Goal: Task Accomplishment & Management: Manage account settings

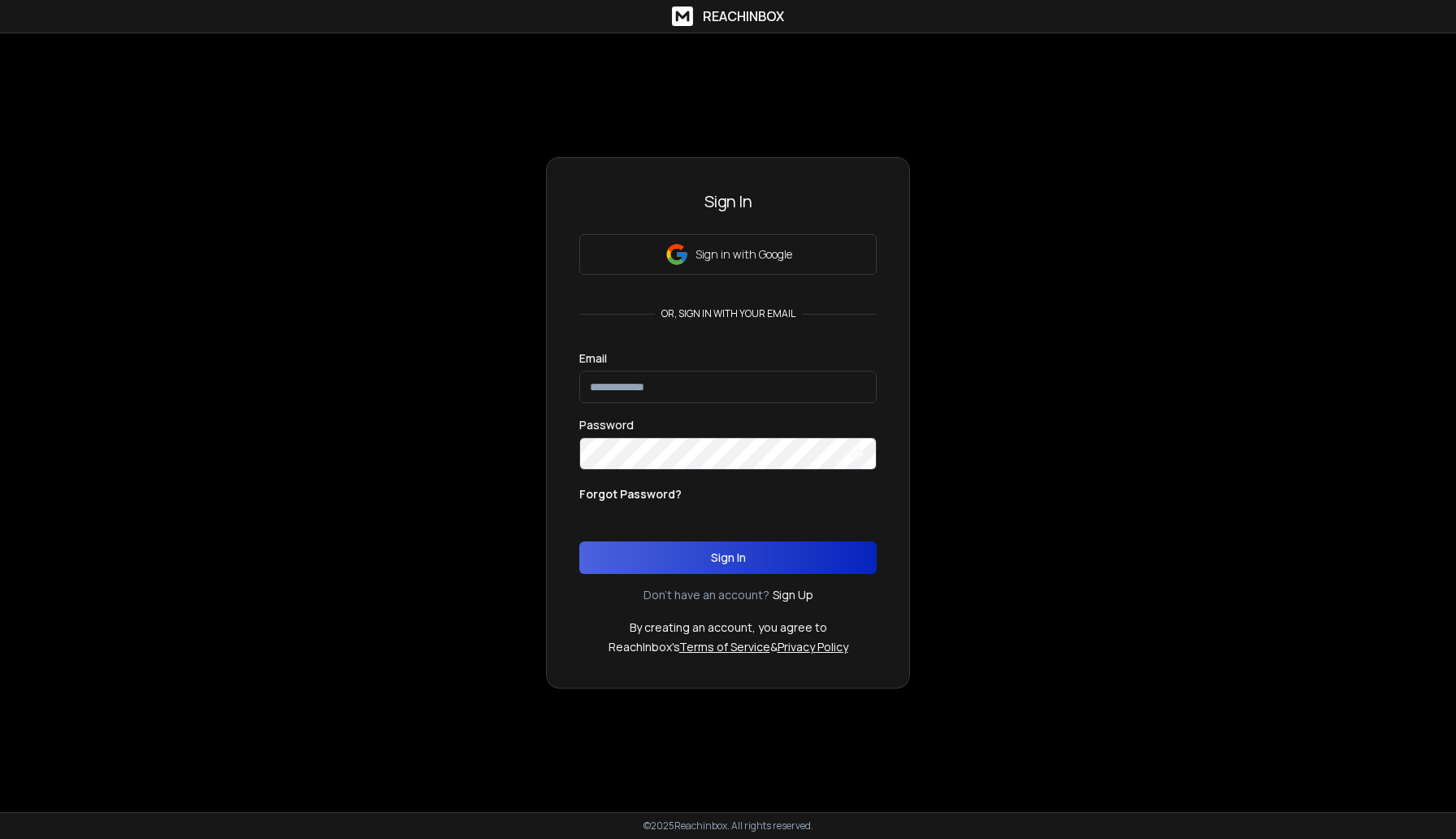
type input "**********"
click at [738, 561] on button "Sign In" at bounding box center [728, 557] width 297 height 32
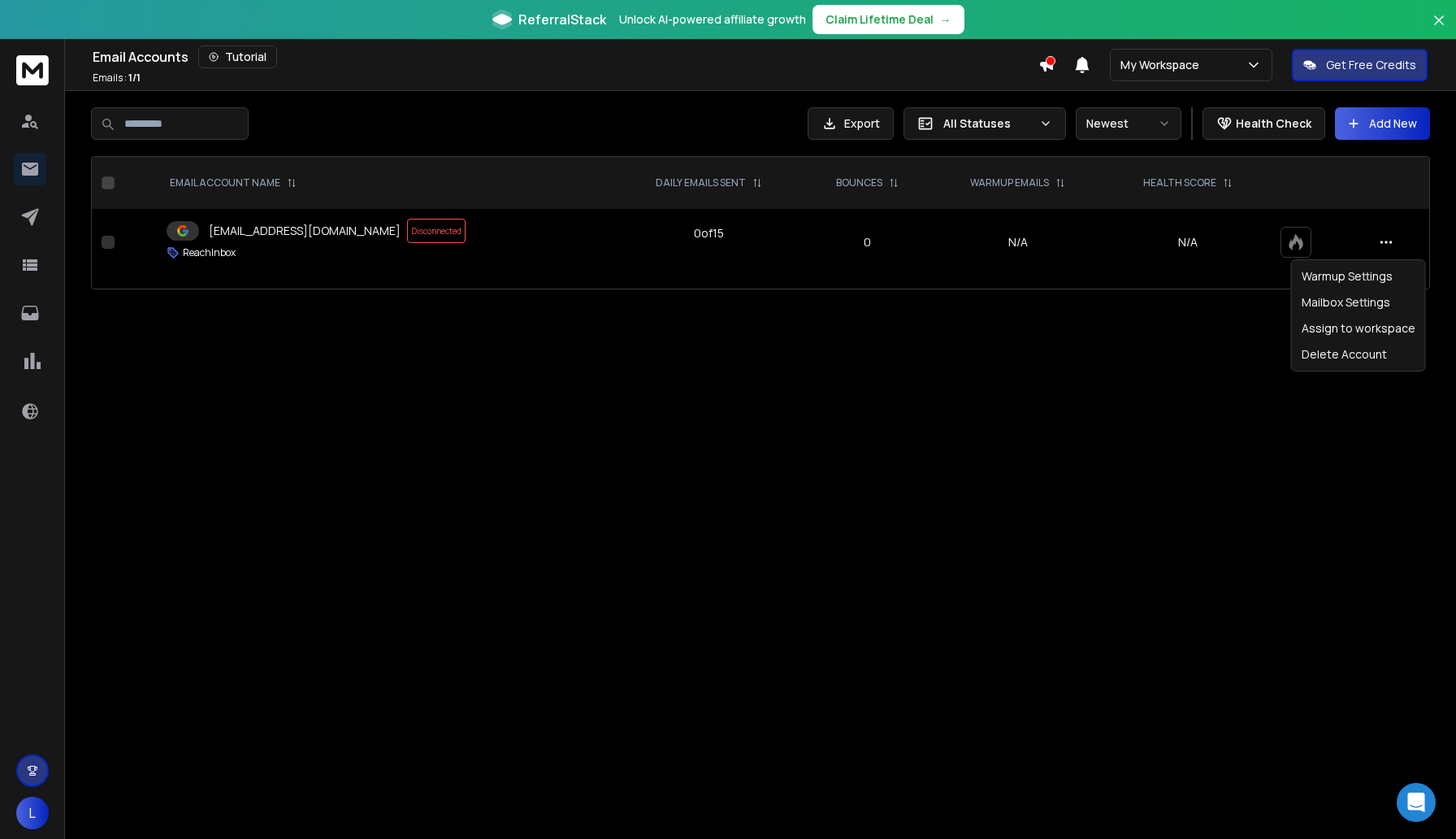
click at [1382, 247] on icon at bounding box center [1386, 243] width 15 height 15
click at [1359, 351] on div "Delete Account" at bounding box center [1358, 355] width 127 height 26
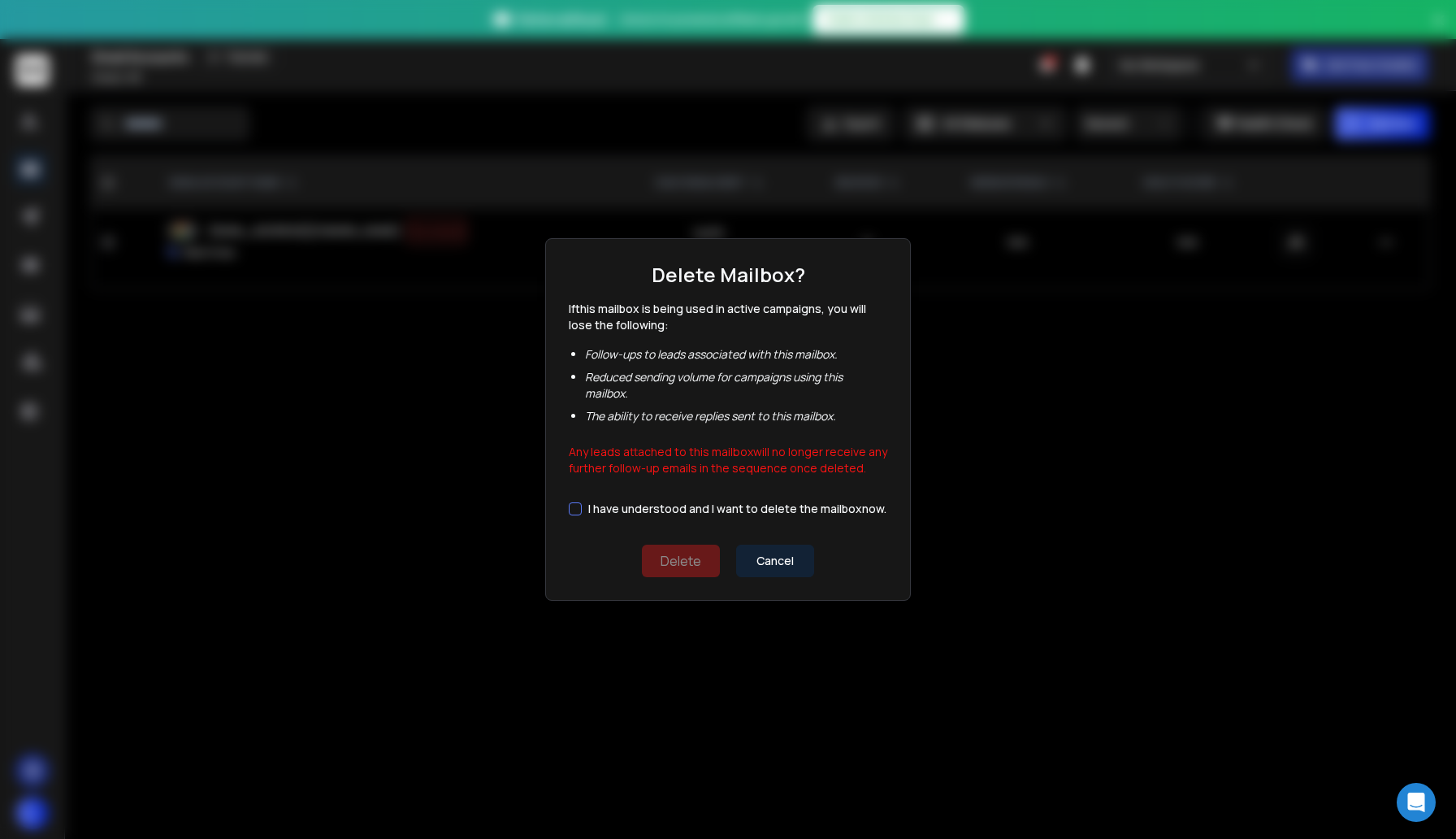
click at [679, 561] on button "Delete" at bounding box center [680, 560] width 78 height 32
click at [566, 512] on div "Delete Mailbox? If this mailbox is being used in active campaigns, you will los…" at bounding box center [728, 419] width 366 height 362
click at [575, 512] on button "I have understood and I want to delete the mailbox now." at bounding box center [575, 508] width 13 height 13
click at [667, 567] on button "Delete" at bounding box center [680, 560] width 78 height 32
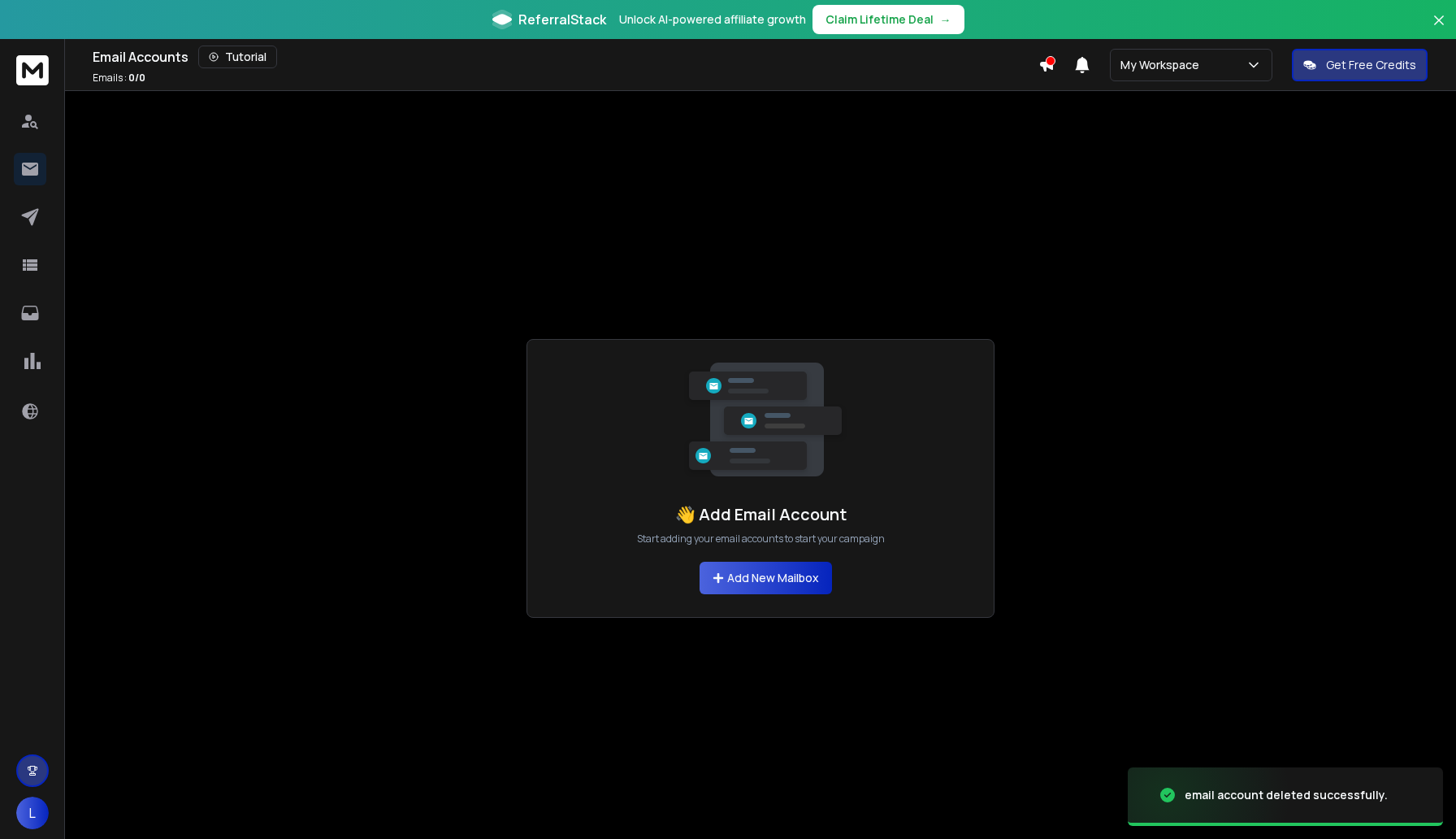
click at [1442, 18] on icon "Close banner" at bounding box center [1438, 20] width 15 height 15
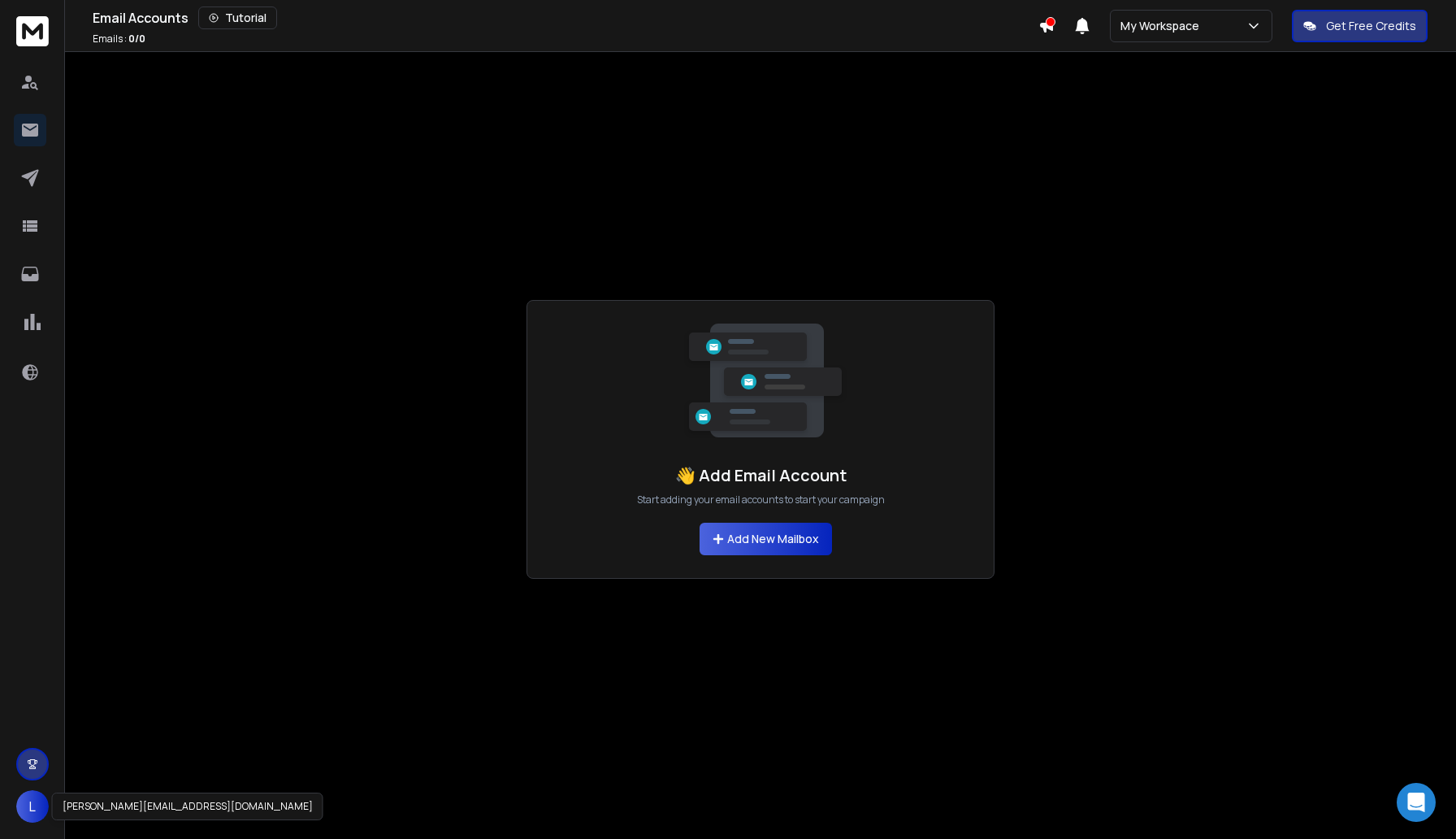
click at [31, 813] on span "L" at bounding box center [32, 806] width 32 height 32
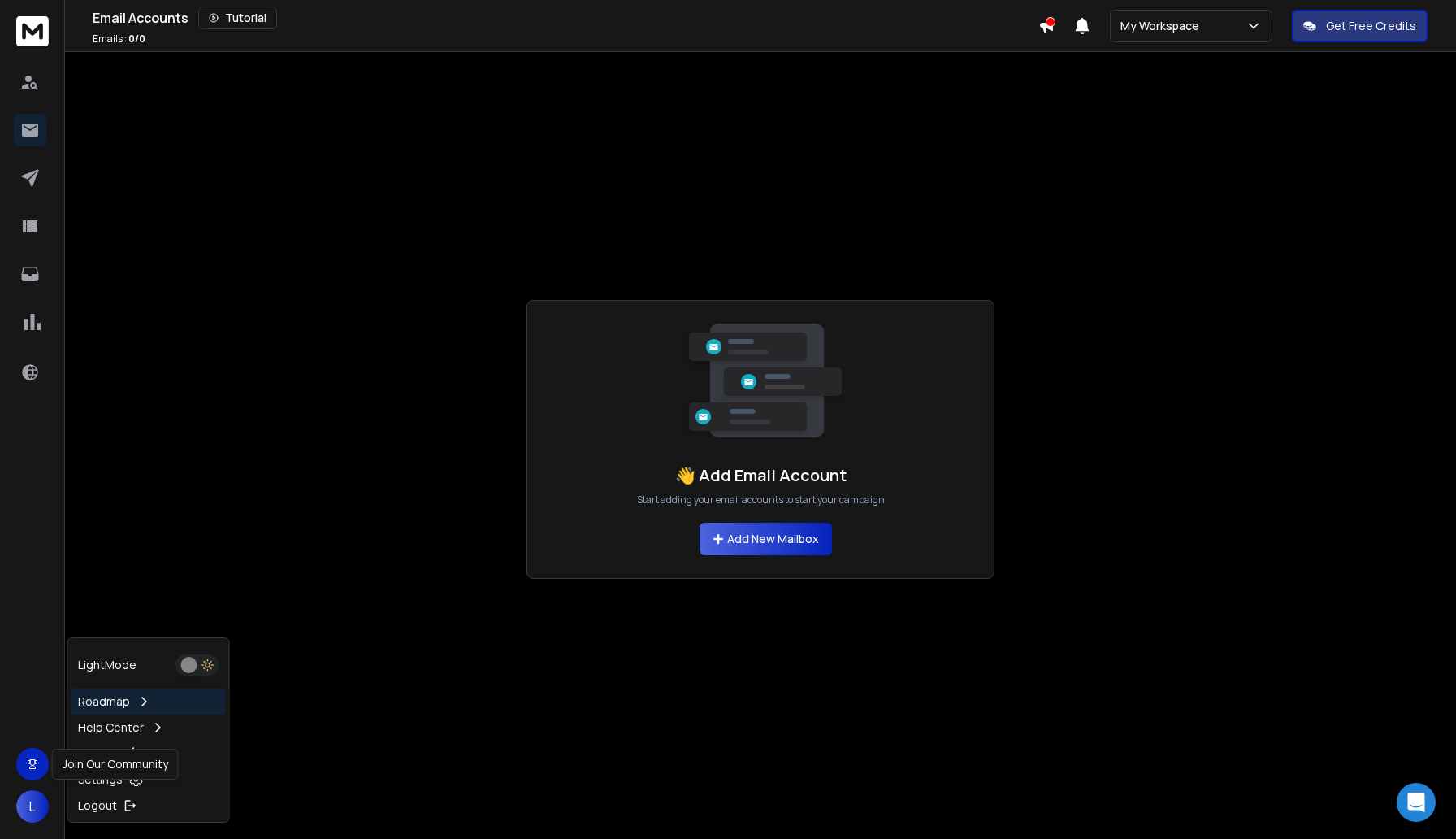
click at [28, 764] on icon at bounding box center [32, 764] width 10 height 13
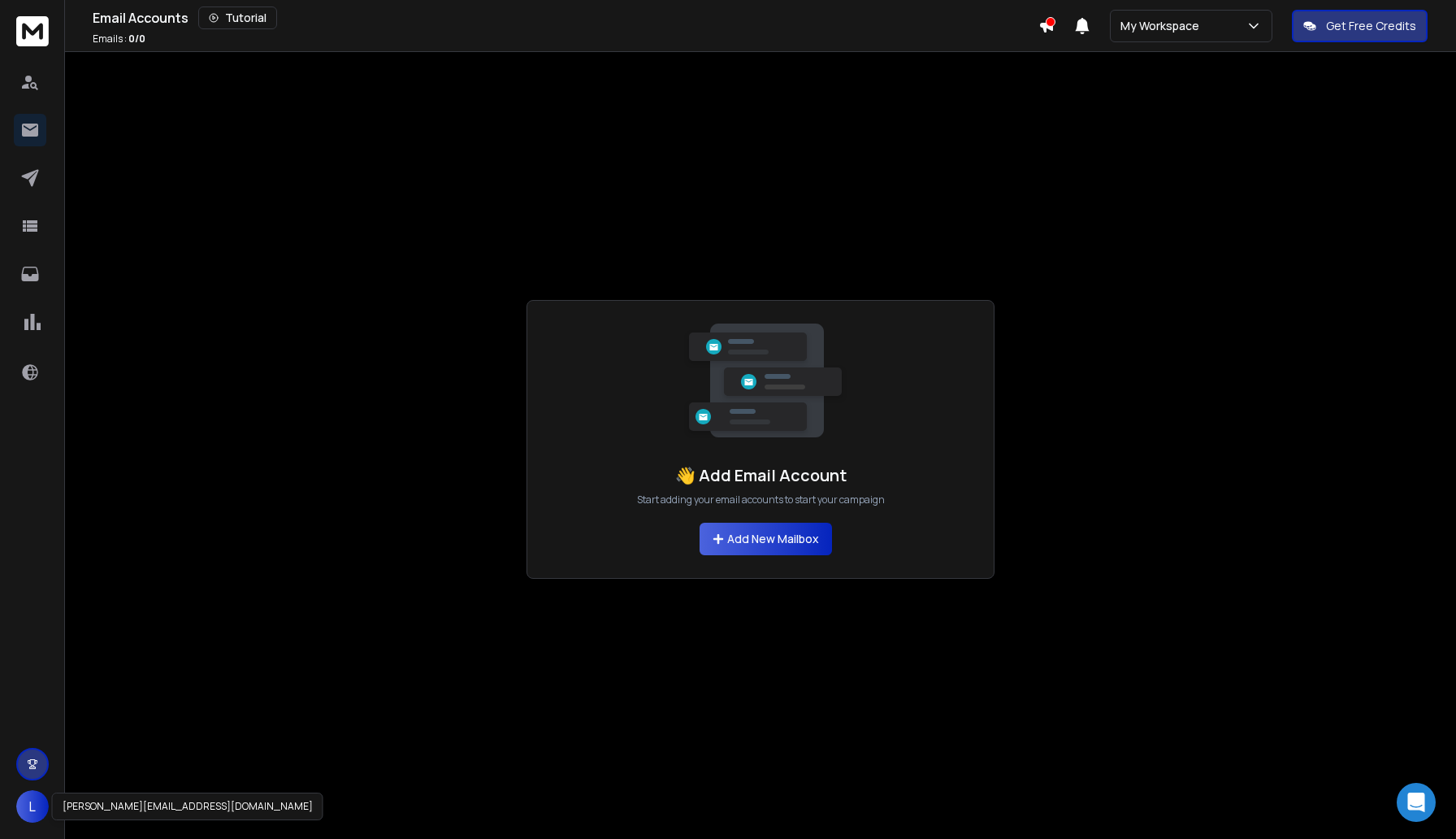
click at [27, 806] on span "L" at bounding box center [32, 806] width 32 height 32
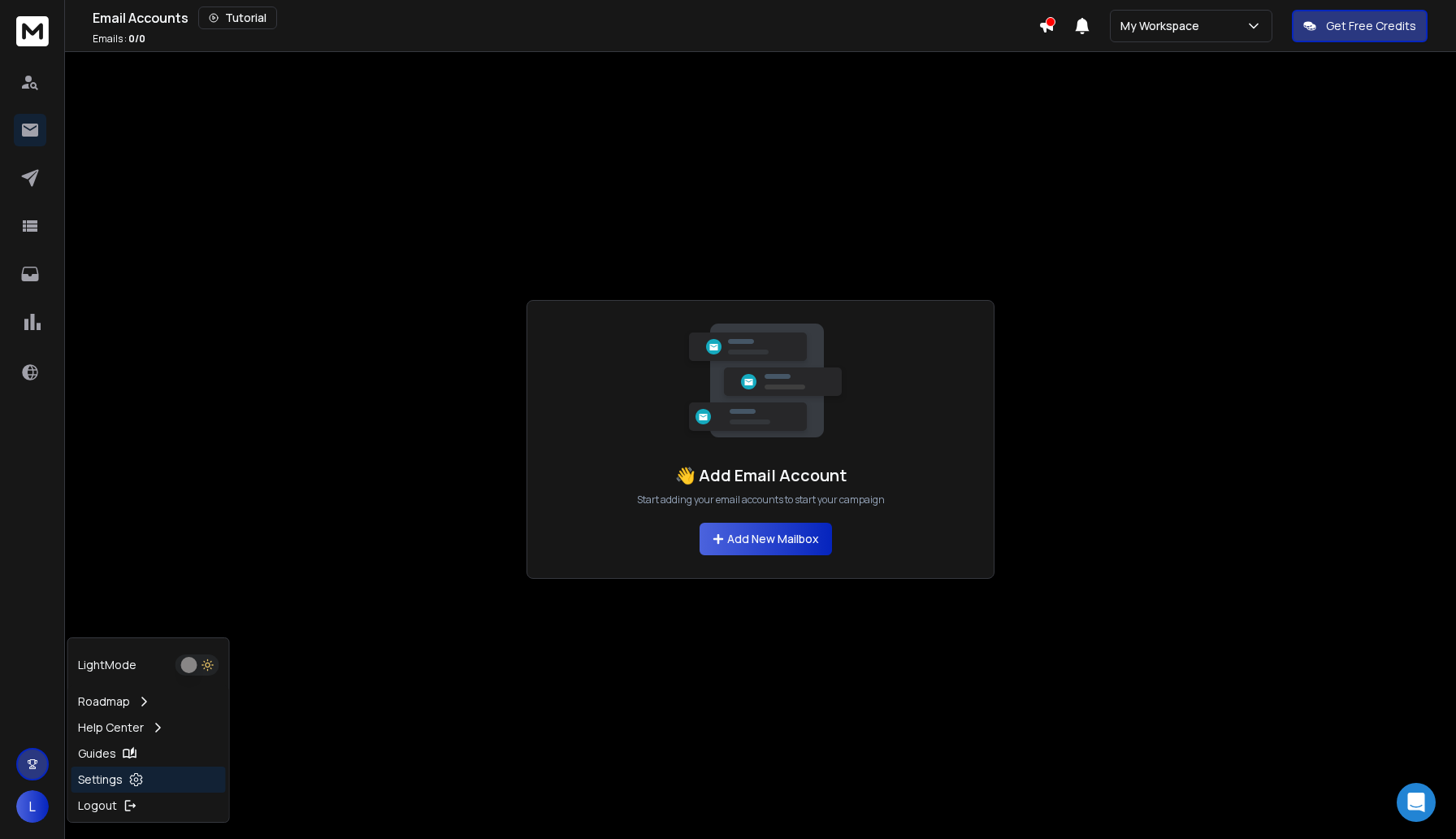
click at [93, 779] on p "Settings" at bounding box center [100, 780] width 44 height 17
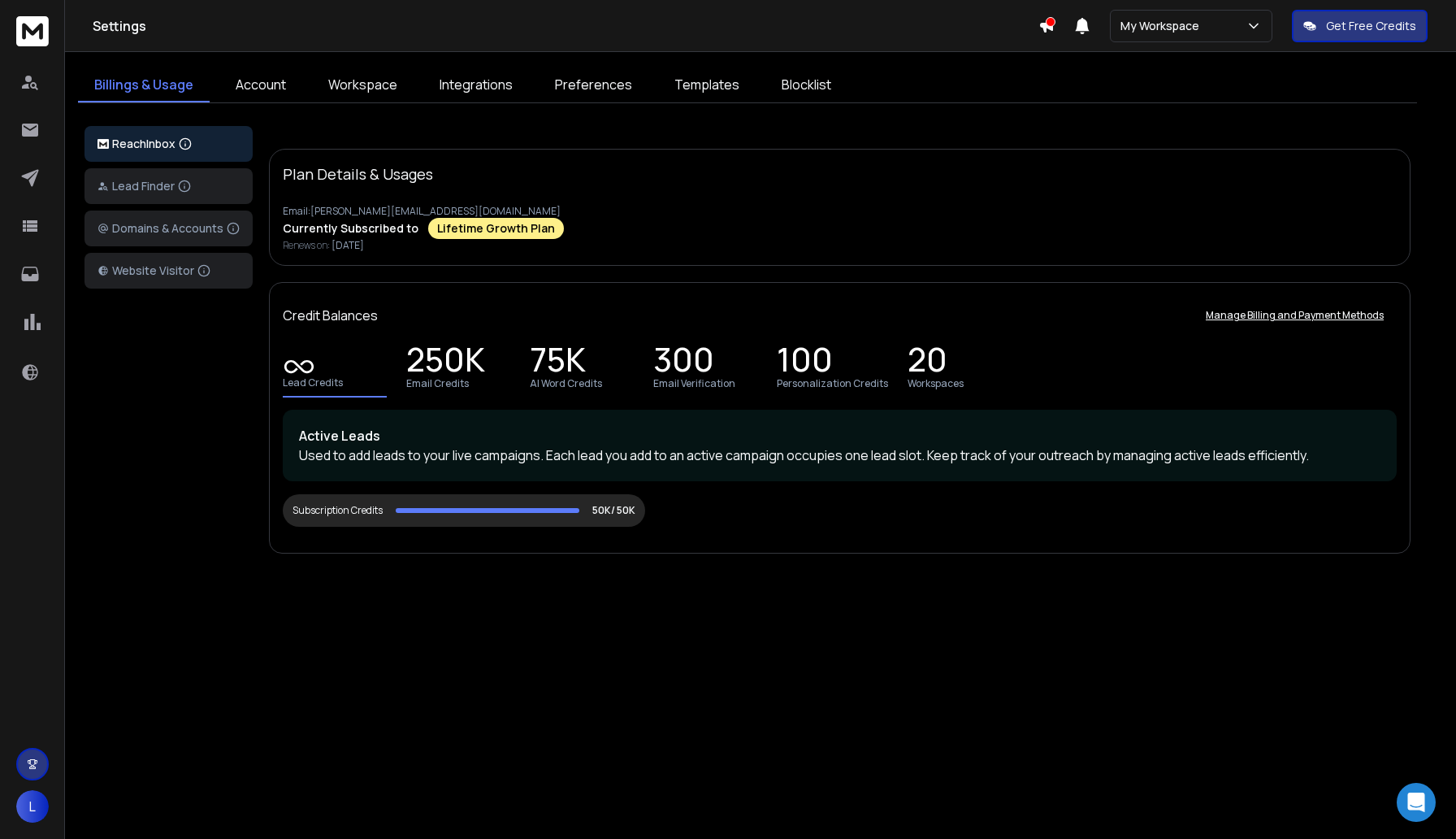
click at [255, 86] on link "Account" at bounding box center [261, 85] width 83 height 34
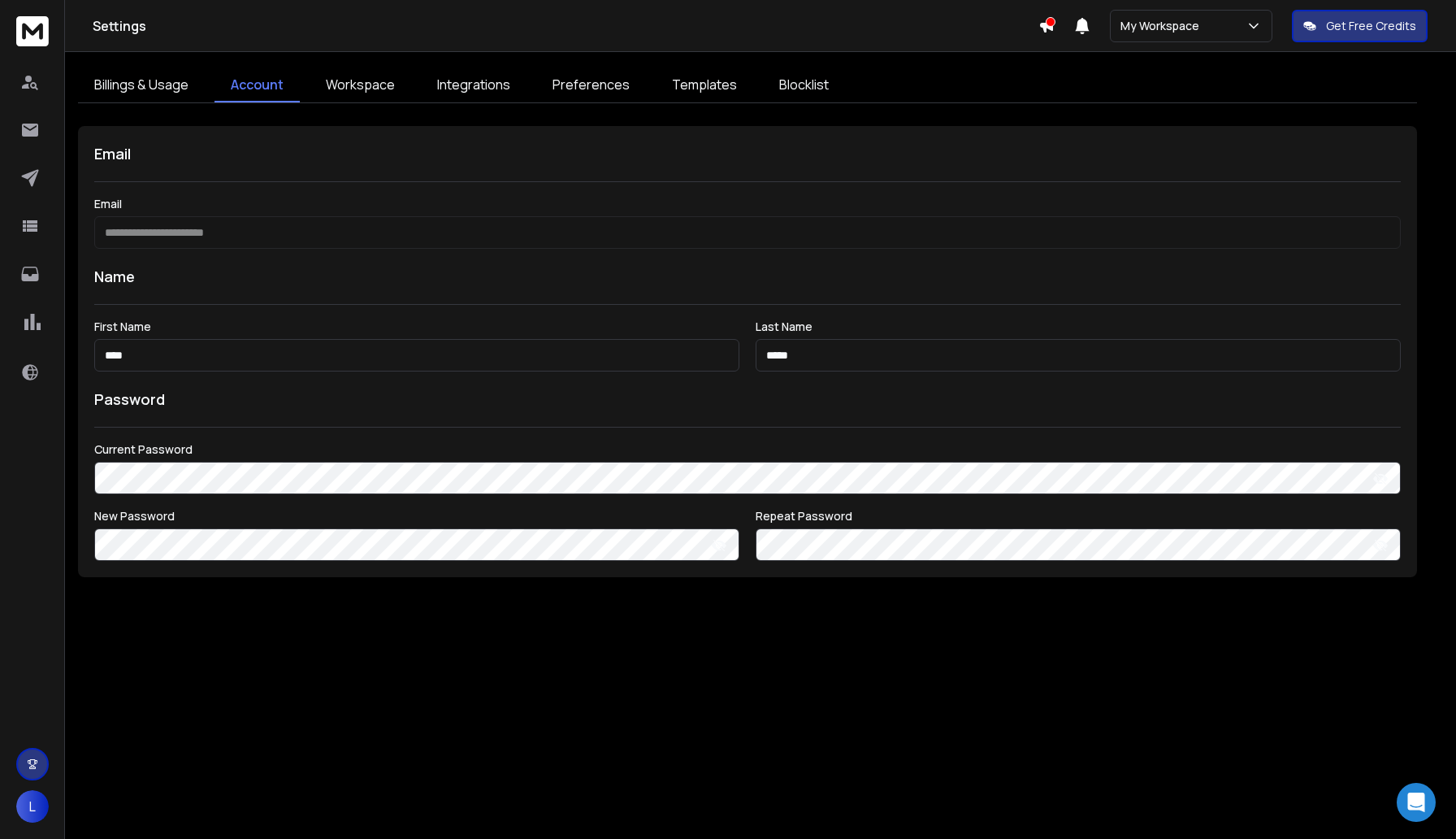
click at [362, 84] on link "Workspace" at bounding box center [360, 85] width 102 height 34
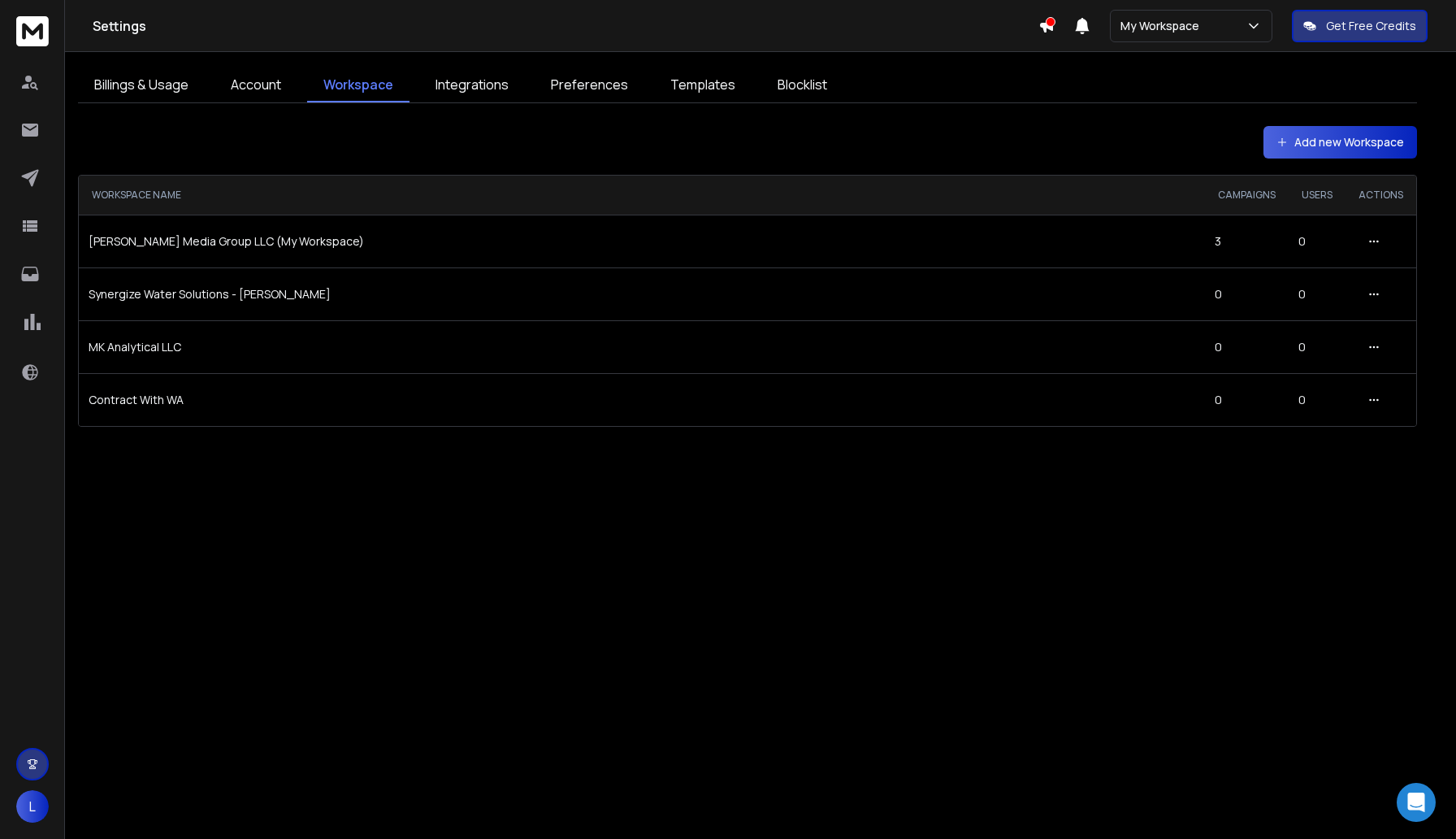
click at [467, 83] on link "Integrations" at bounding box center [472, 85] width 106 height 34
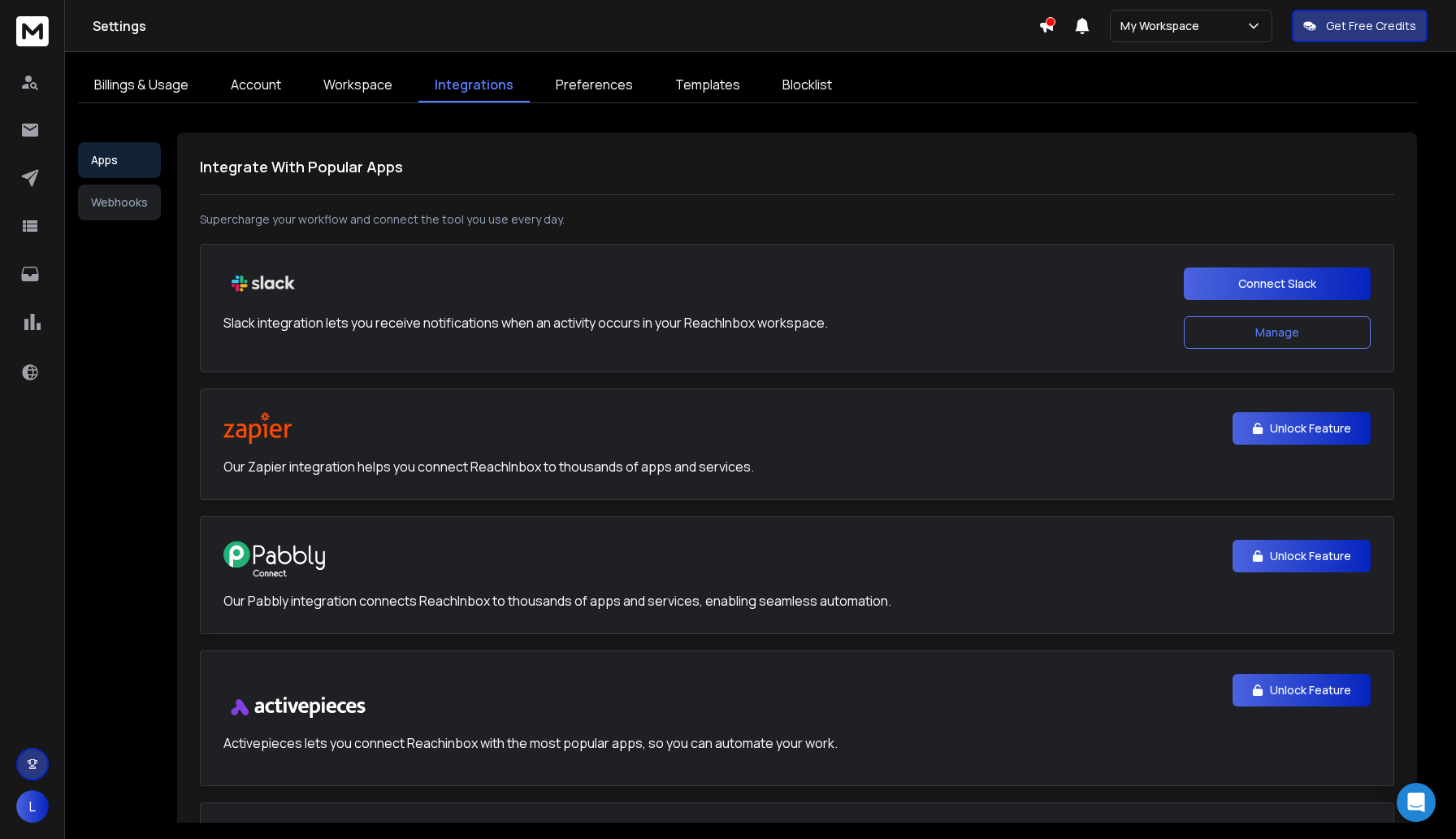
click at [599, 90] on link "Preferences" at bounding box center [594, 85] width 109 height 34
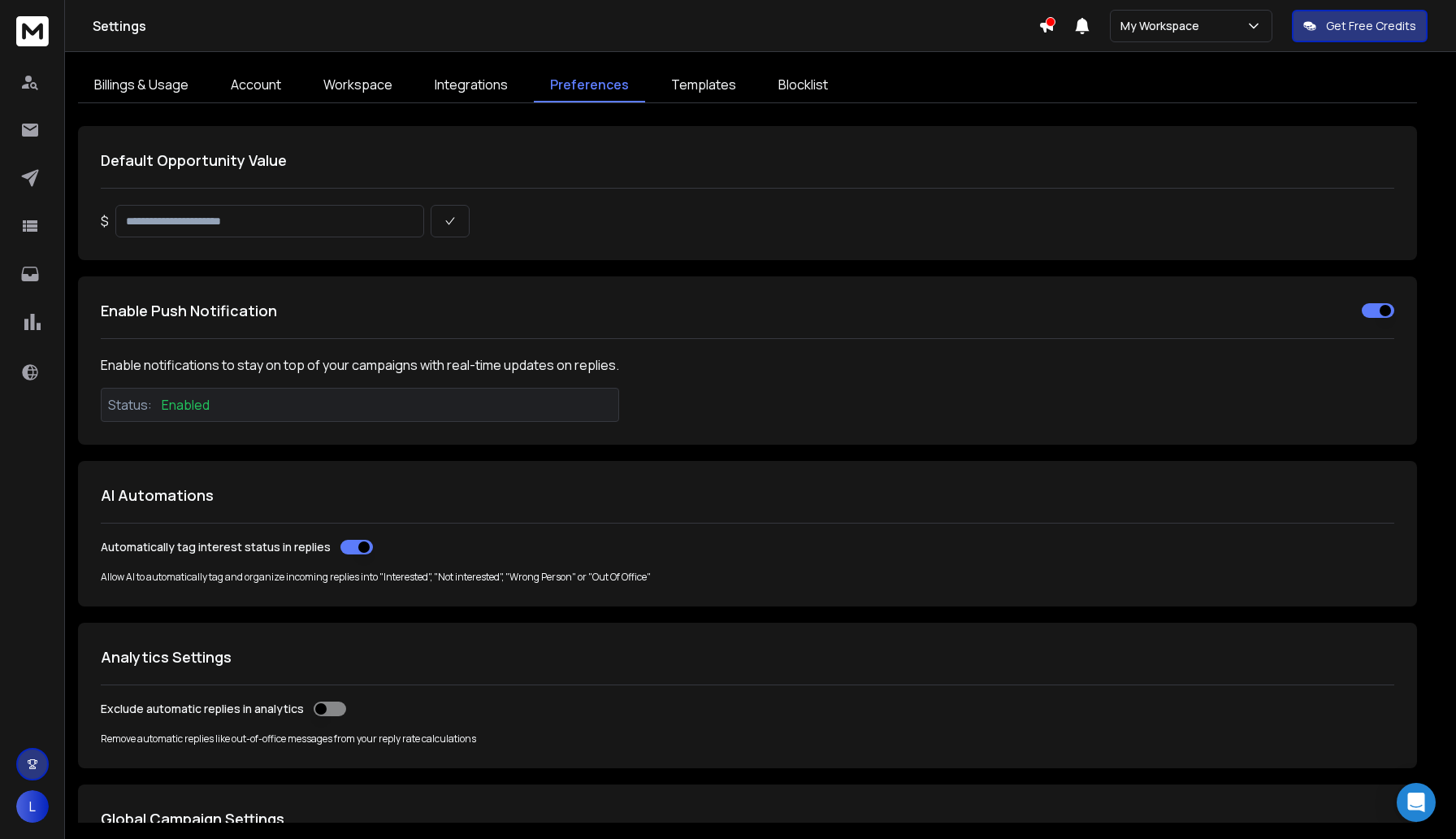
click at [714, 81] on link "Templates" at bounding box center [703, 85] width 97 height 34
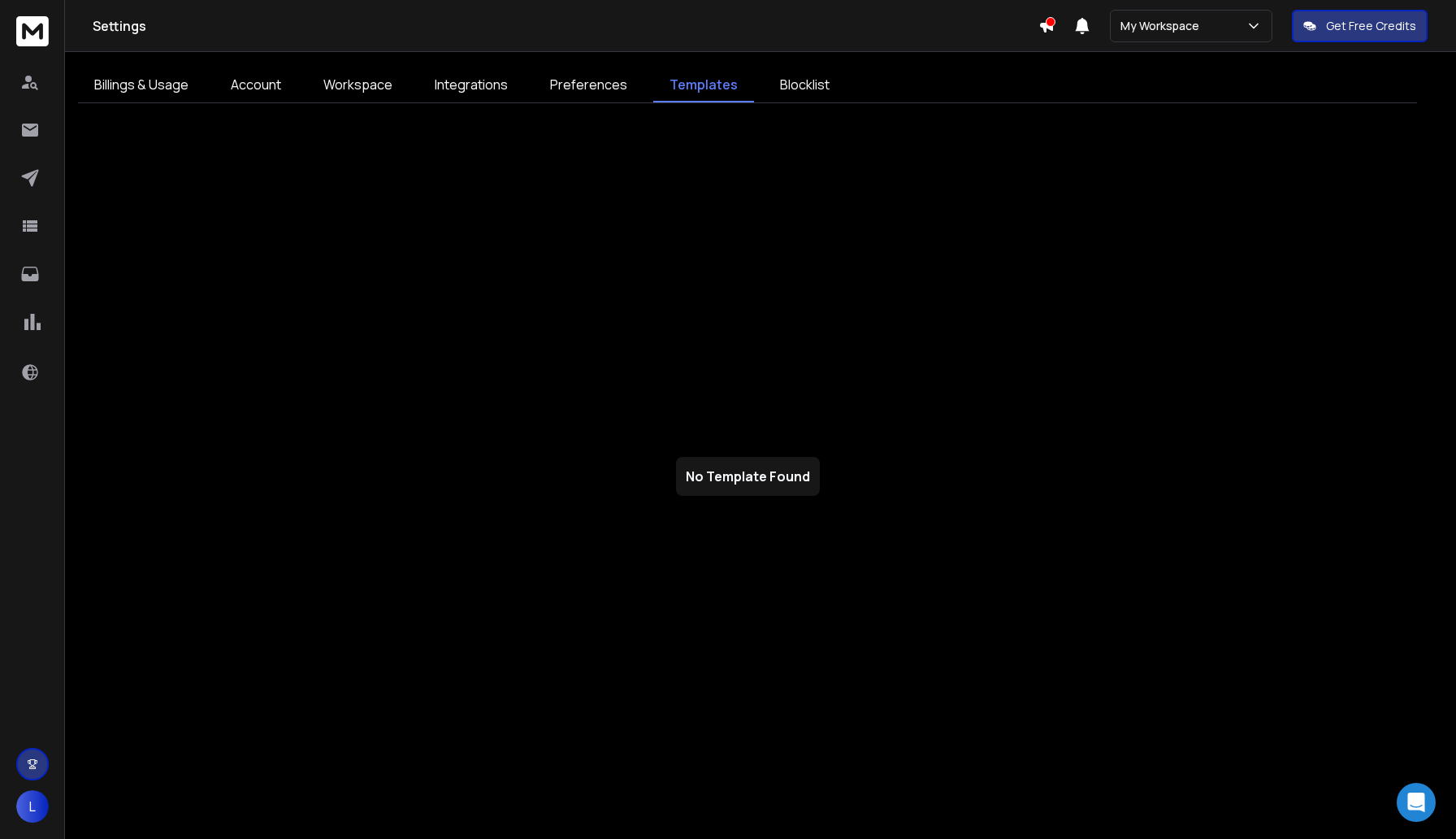
click at [803, 88] on link "Blocklist" at bounding box center [804, 85] width 82 height 34
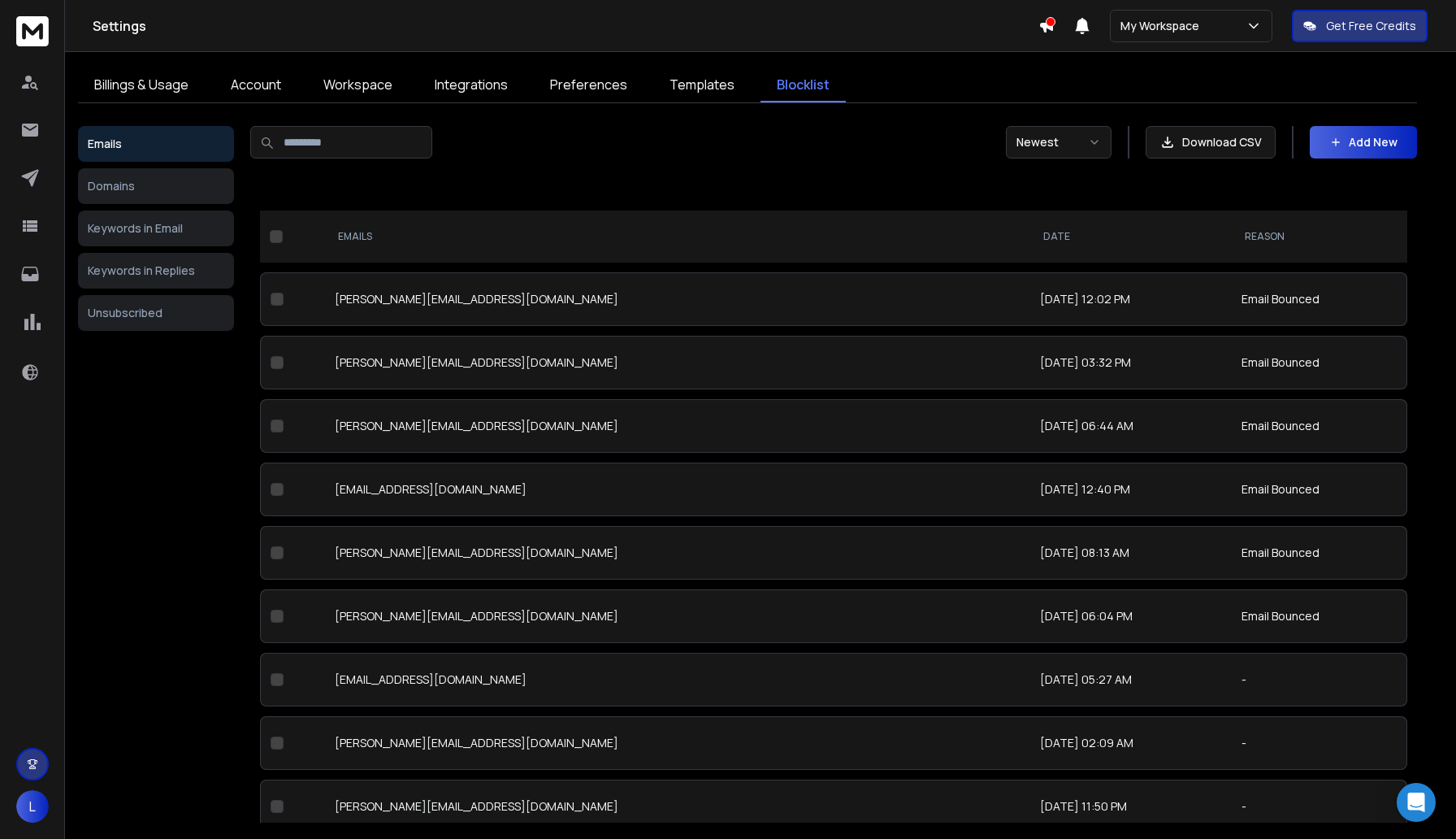
click at [32, 35] on icon at bounding box center [32, 31] width 32 height 30
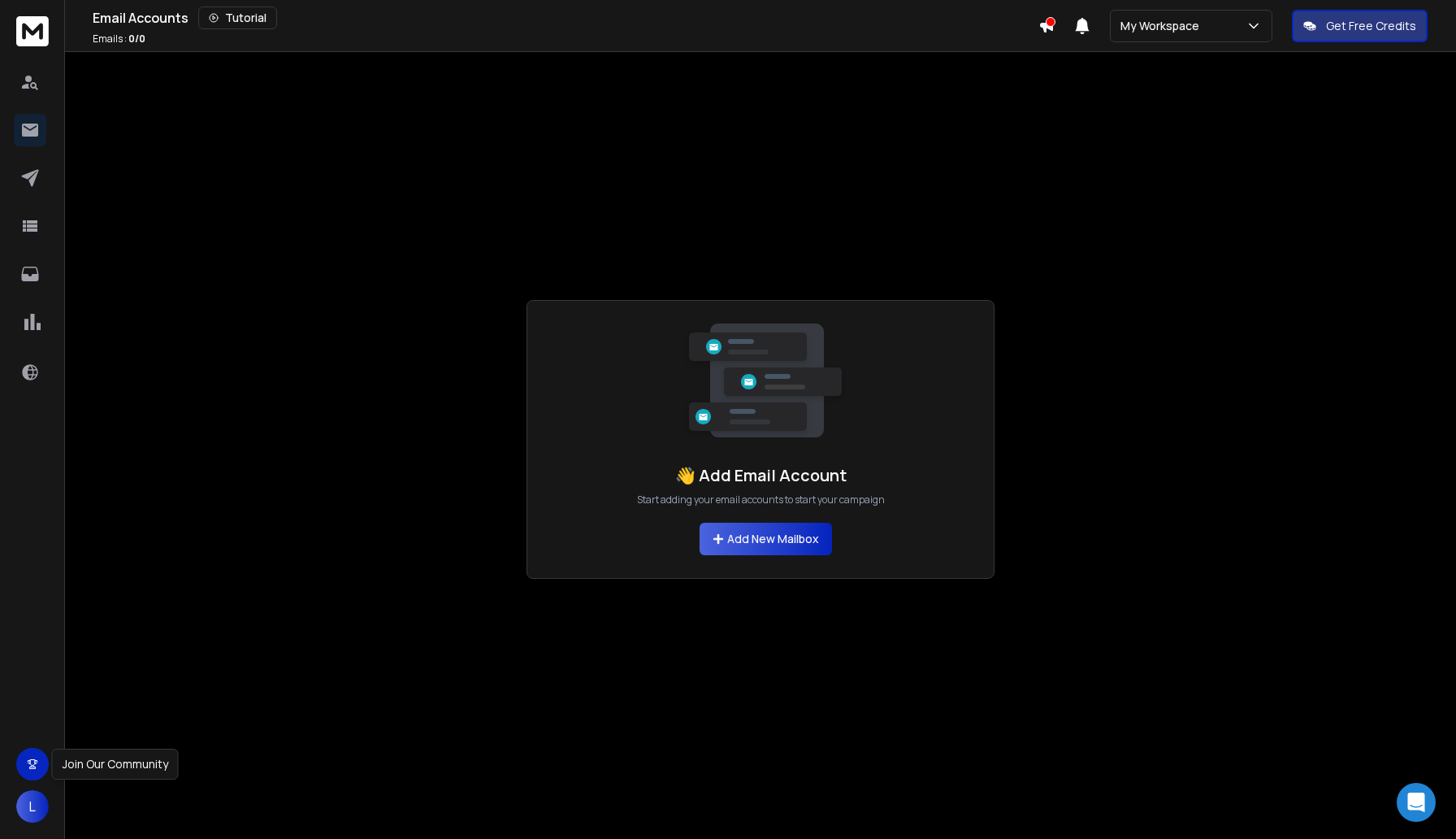
click at [23, 773] on link at bounding box center [32, 763] width 32 height 32
click at [25, 813] on span "L" at bounding box center [32, 806] width 32 height 32
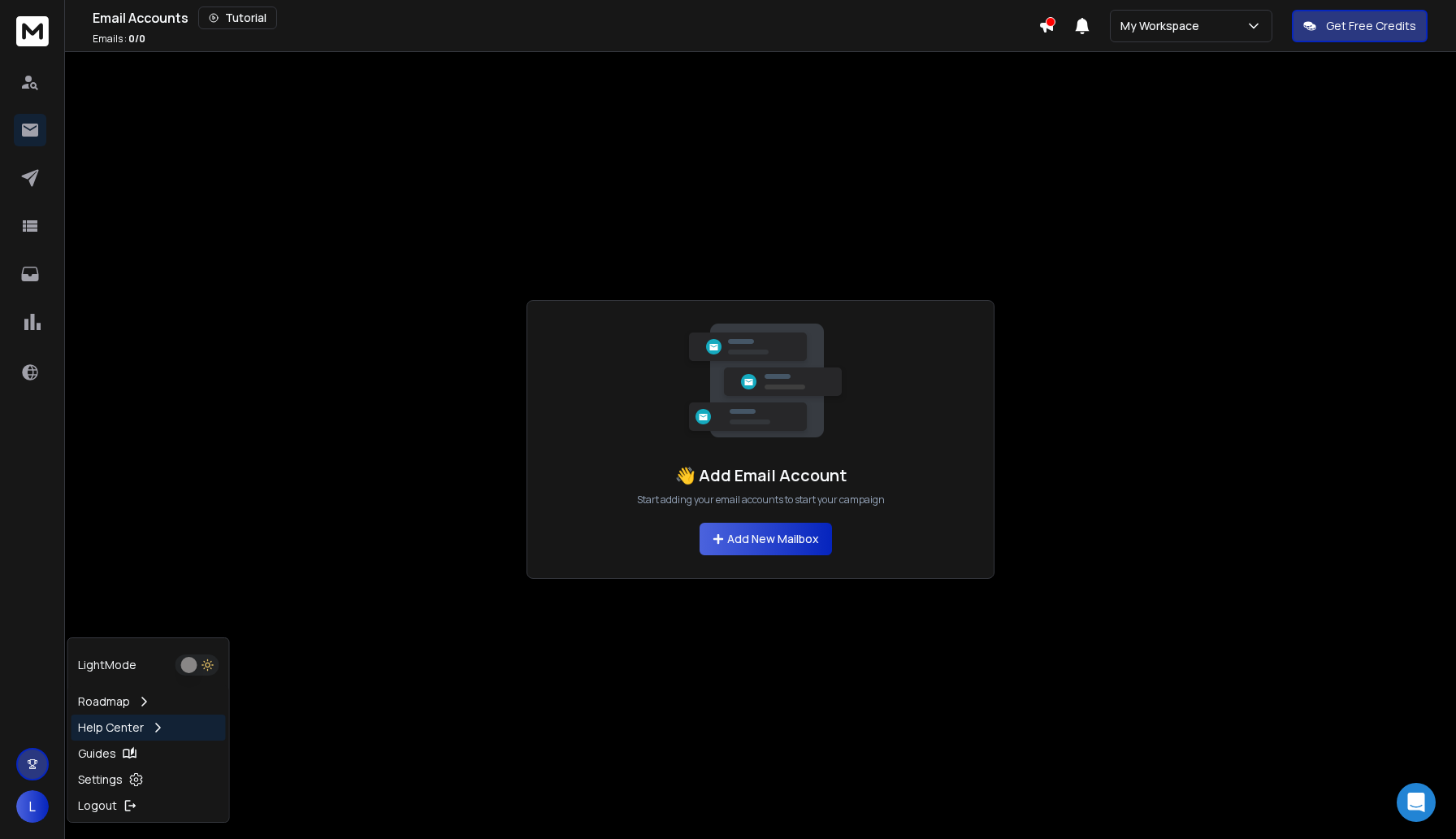
click at [96, 726] on p "Help Center" at bounding box center [110, 728] width 66 height 17
